Goal: Navigation & Orientation: Understand site structure

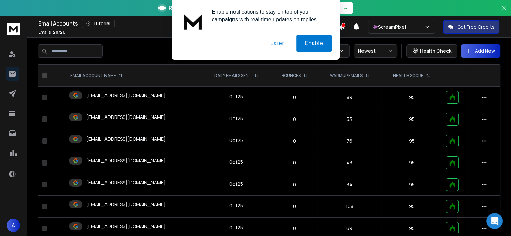
click at [280, 44] on button "Later" at bounding box center [277, 43] width 30 height 17
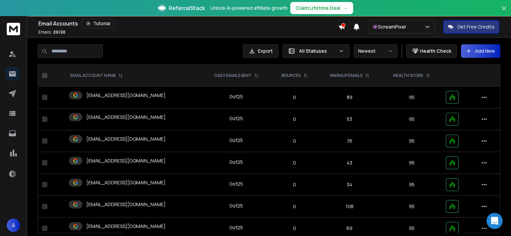
drag, startPoint x: 64, startPoint y: 0, endPoint x: 49, endPoint y: 21, distance: 25.9
click at [13, 115] on icon at bounding box center [12, 113] width 6 height 5
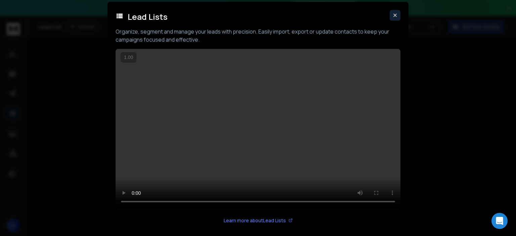
click at [396, 17] on icon at bounding box center [395, 14] width 5 height 5
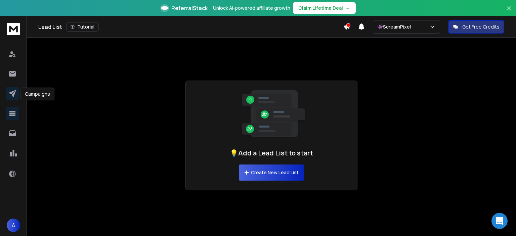
click at [11, 95] on icon at bounding box center [12, 94] width 8 height 8
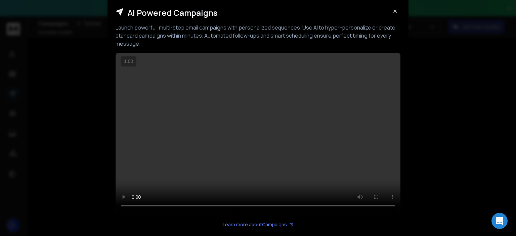
click at [395, 9] on icon at bounding box center [395, 10] width 5 height 5
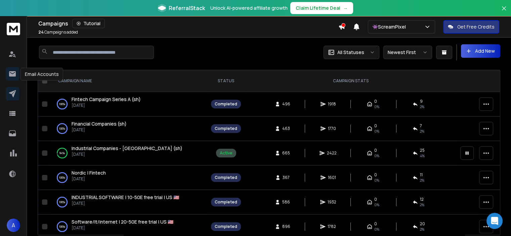
click at [12, 74] on icon at bounding box center [12, 74] width 8 height 8
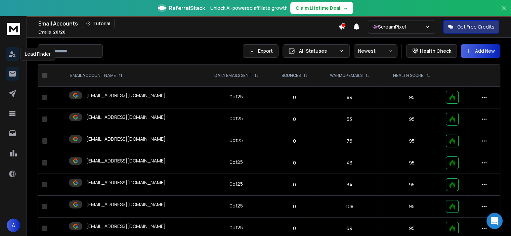
click at [8, 56] on icon at bounding box center [12, 54] width 8 height 8
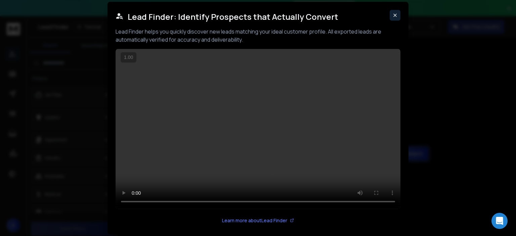
click at [394, 16] on icon at bounding box center [395, 14] width 5 height 5
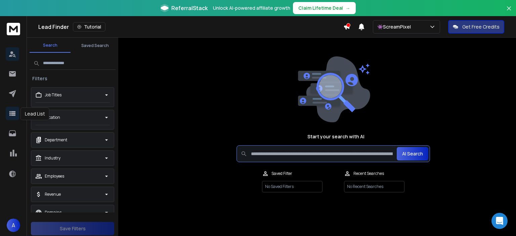
click at [11, 115] on icon at bounding box center [12, 114] width 8 height 8
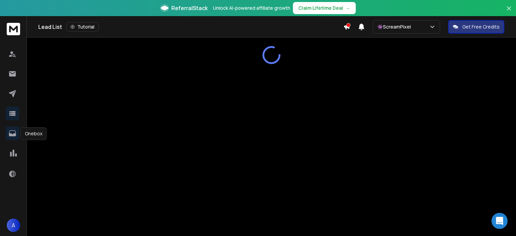
click at [12, 137] on icon at bounding box center [12, 133] width 8 height 8
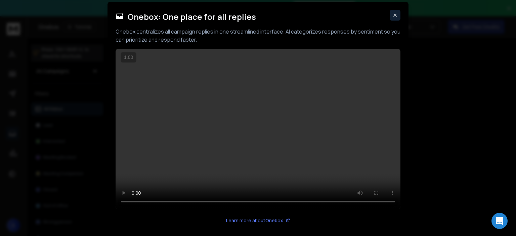
click at [397, 13] on icon at bounding box center [395, 14] width 5 height 5
click at [395, 14] on icon at bounding box center [395, 14] width 5 height 5
click at [394, 13] on icon at bounding box center [395, 14] width 5 height 5
click at [396, 16] on icon at bounding box center [395, 14] width 5 height 5
click at [450, 69] on div at bounding box center [258, 118] width 516 height 236
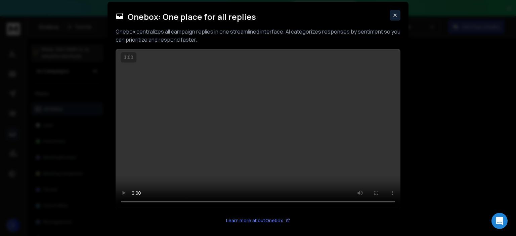
click at [397, 18] on button at bounding box center [395, 15] width 11 height 11
click at [395, 12] on icon at bounding box center [395, 14] width 5 height 5
click at [453, 69] on div at bounding box center [258, 118] width 516 height 236
click at [440, 66] on div at bounding box center [258, 118] width 516 height 236
click at [59, 128] on div at bounding box center [258, 118] width 516 height 236
